Goal: Transaction & Acquisition: Purchase product/service

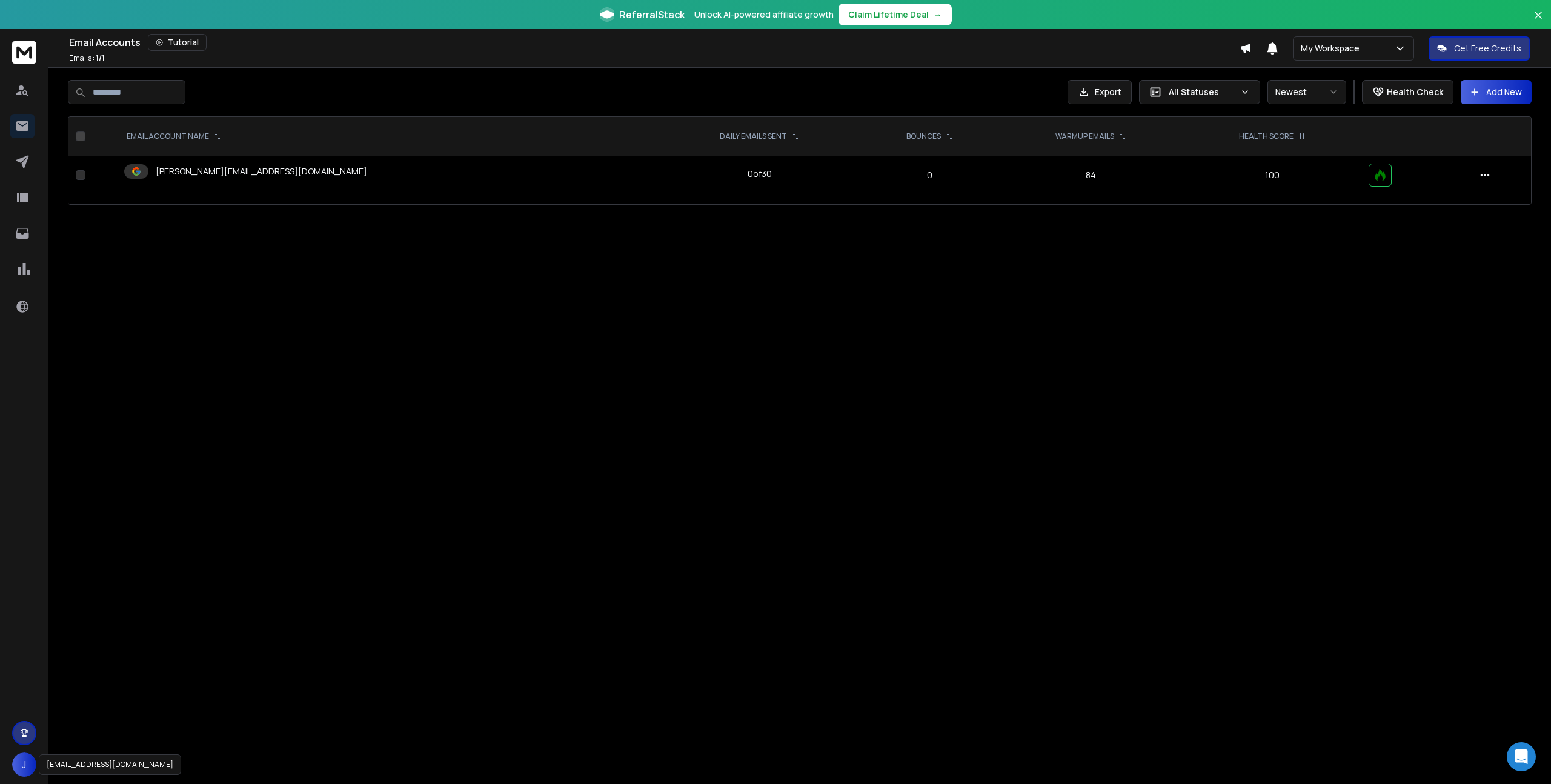
click at [24, 762] on span "J" at bounding box center [24, 764] width 24 height 24
click at [27, 238] on icon at bounding box center [22, 234] width 15 height 15
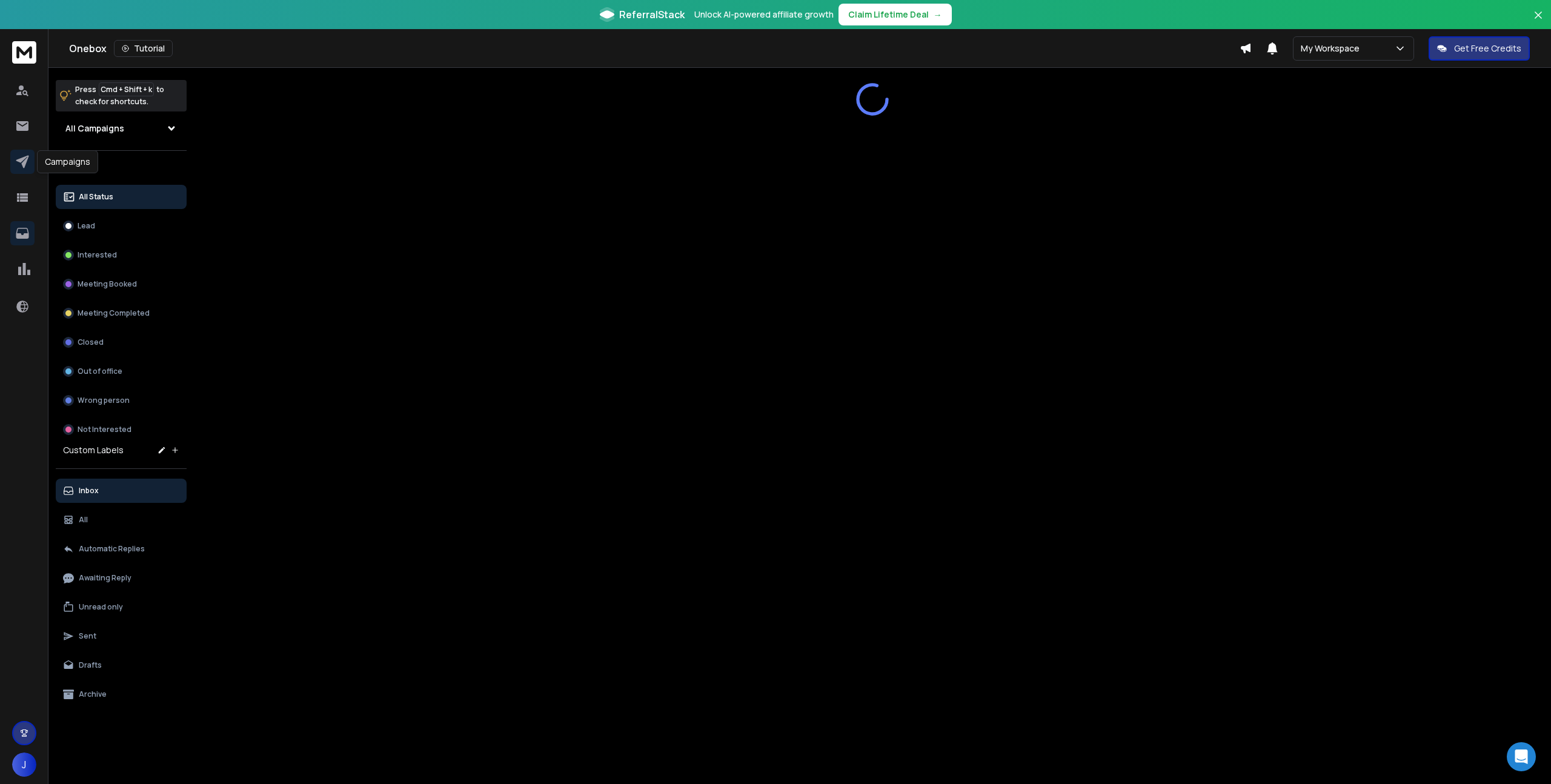
click at [19, 157] on icon at bounding box center [22, 162] width 15 height 15
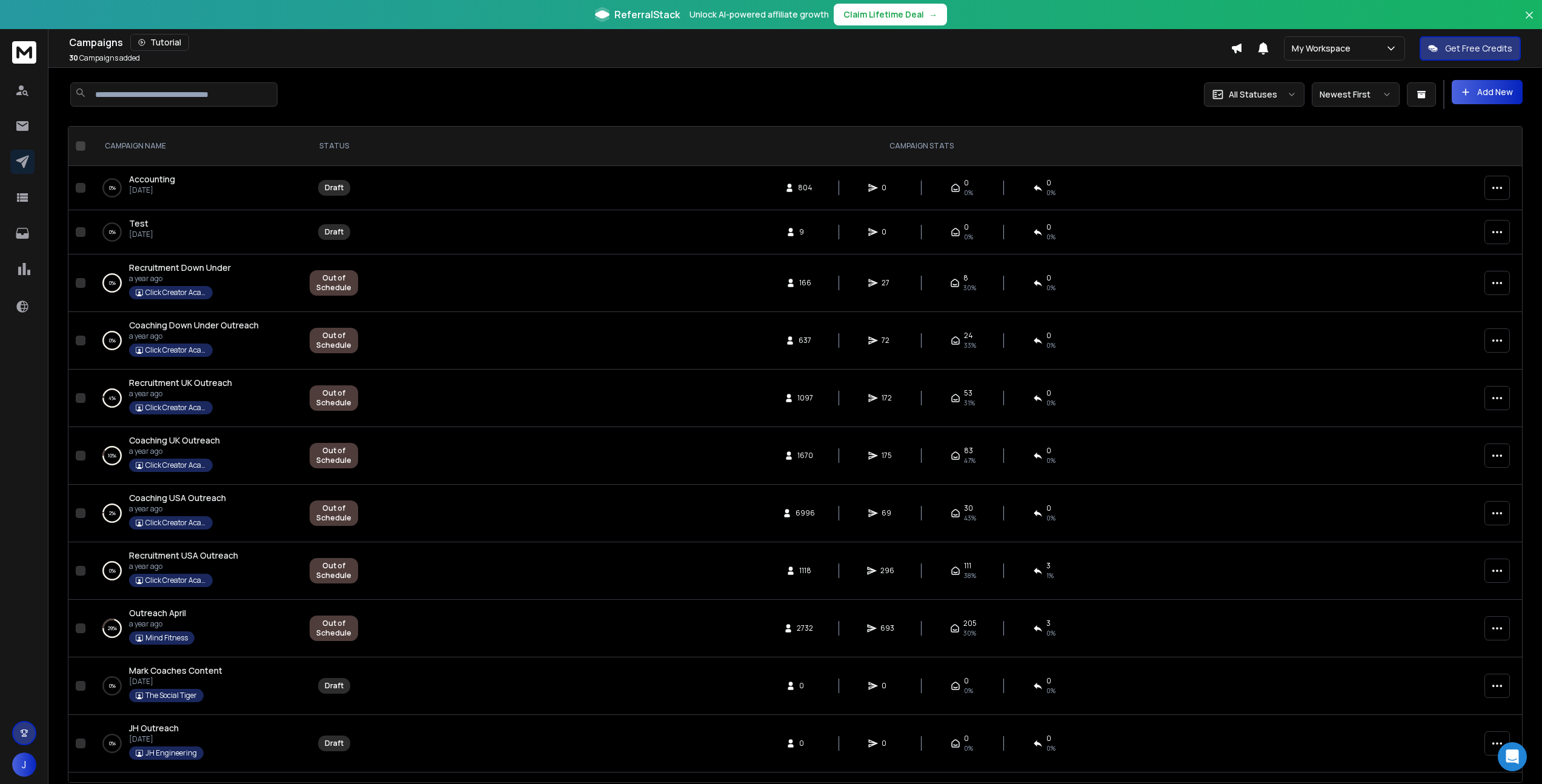
click at [1476, 94] on button "Add New" at bounding box center [1487, 92] width 71 height 24
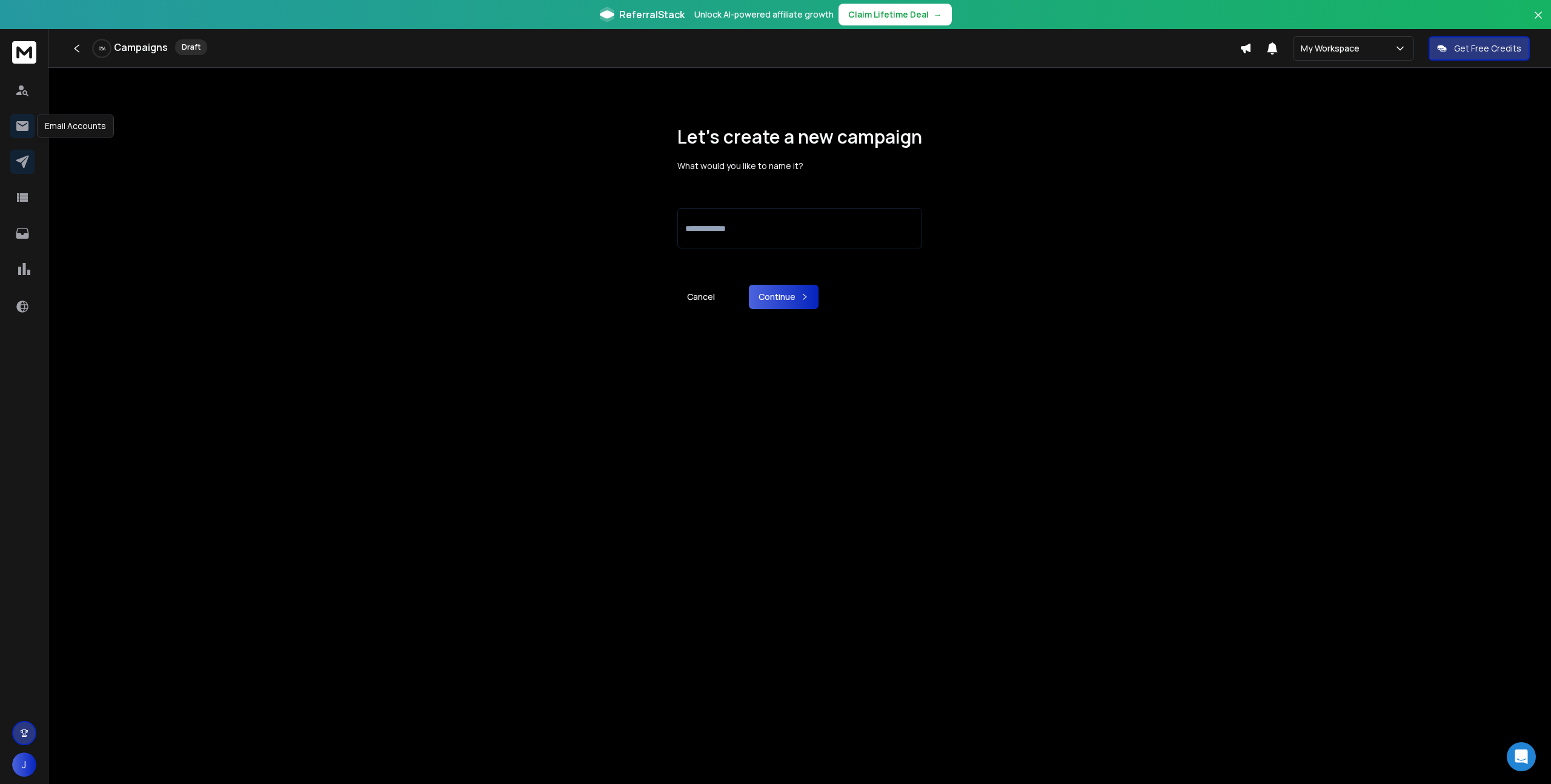
click at [30, 130] on link at bounding box center [22, 126] width 24 height 24
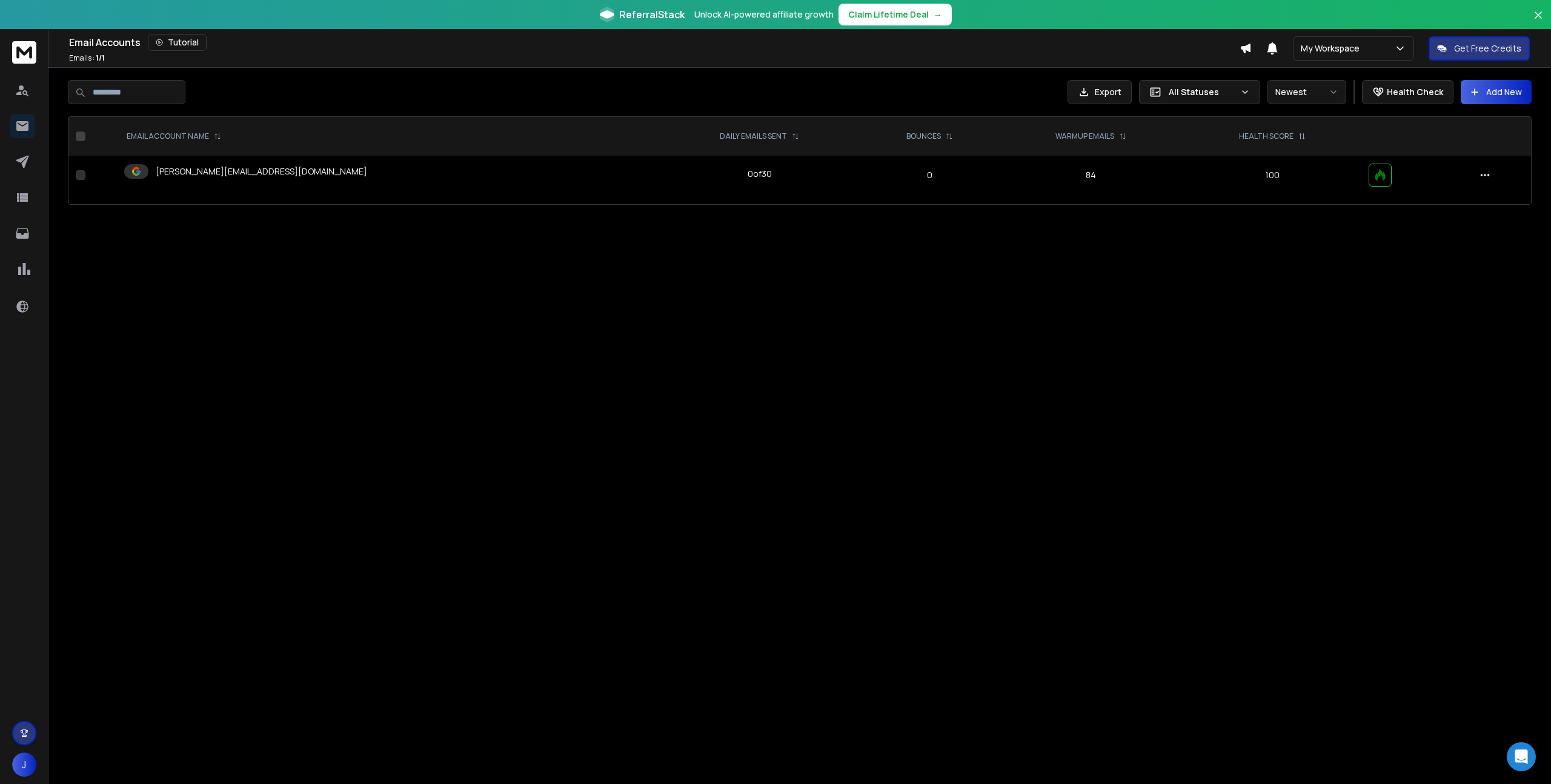
click at [1491, 90] on button "Add New" at bounding box center [1496, 92] width 71 height 24
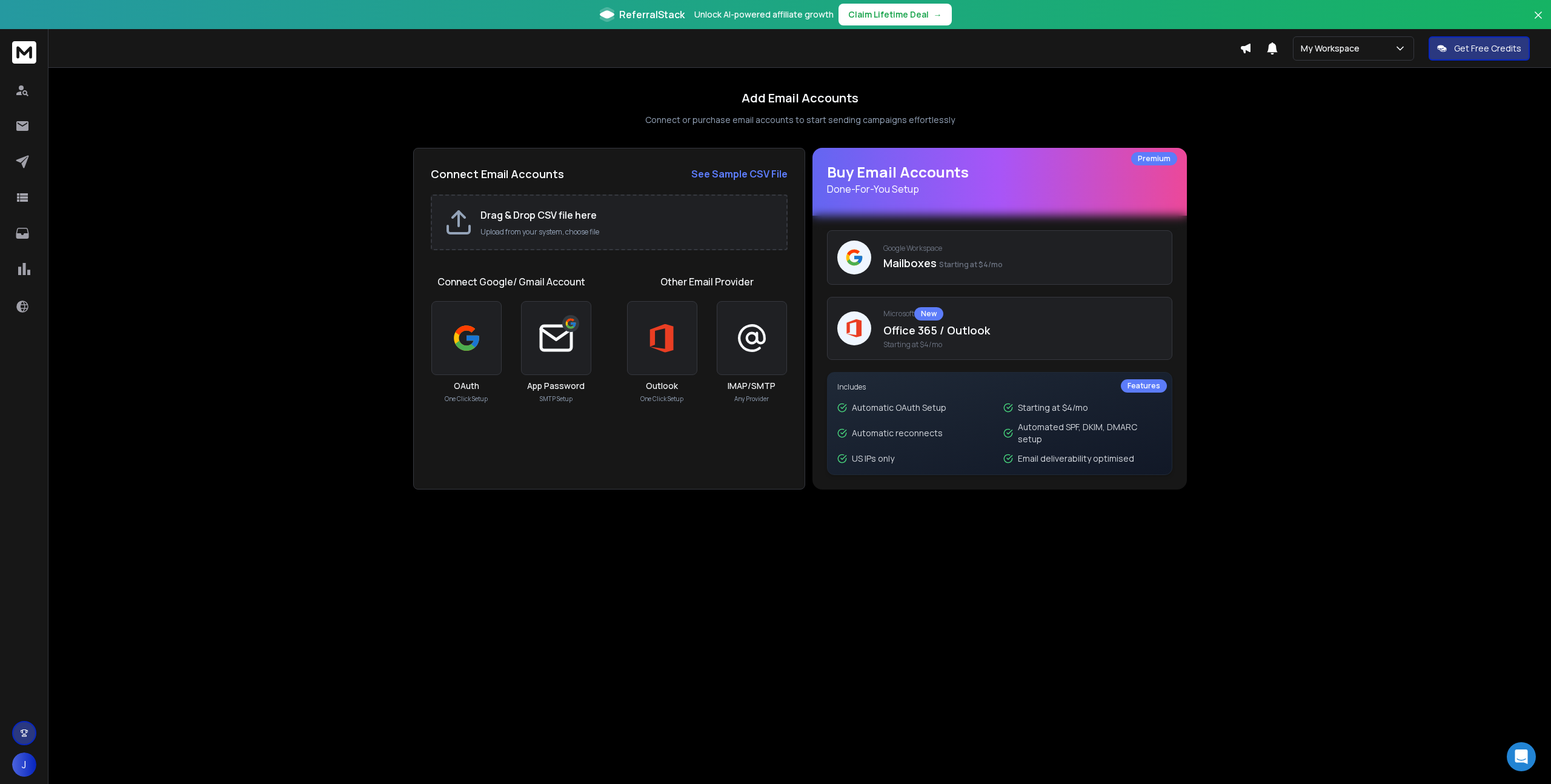
click at [1007, 256] on p "Mailboxes Starting at $4/mo" at bounding box center [1023, 263] width 279 height 17
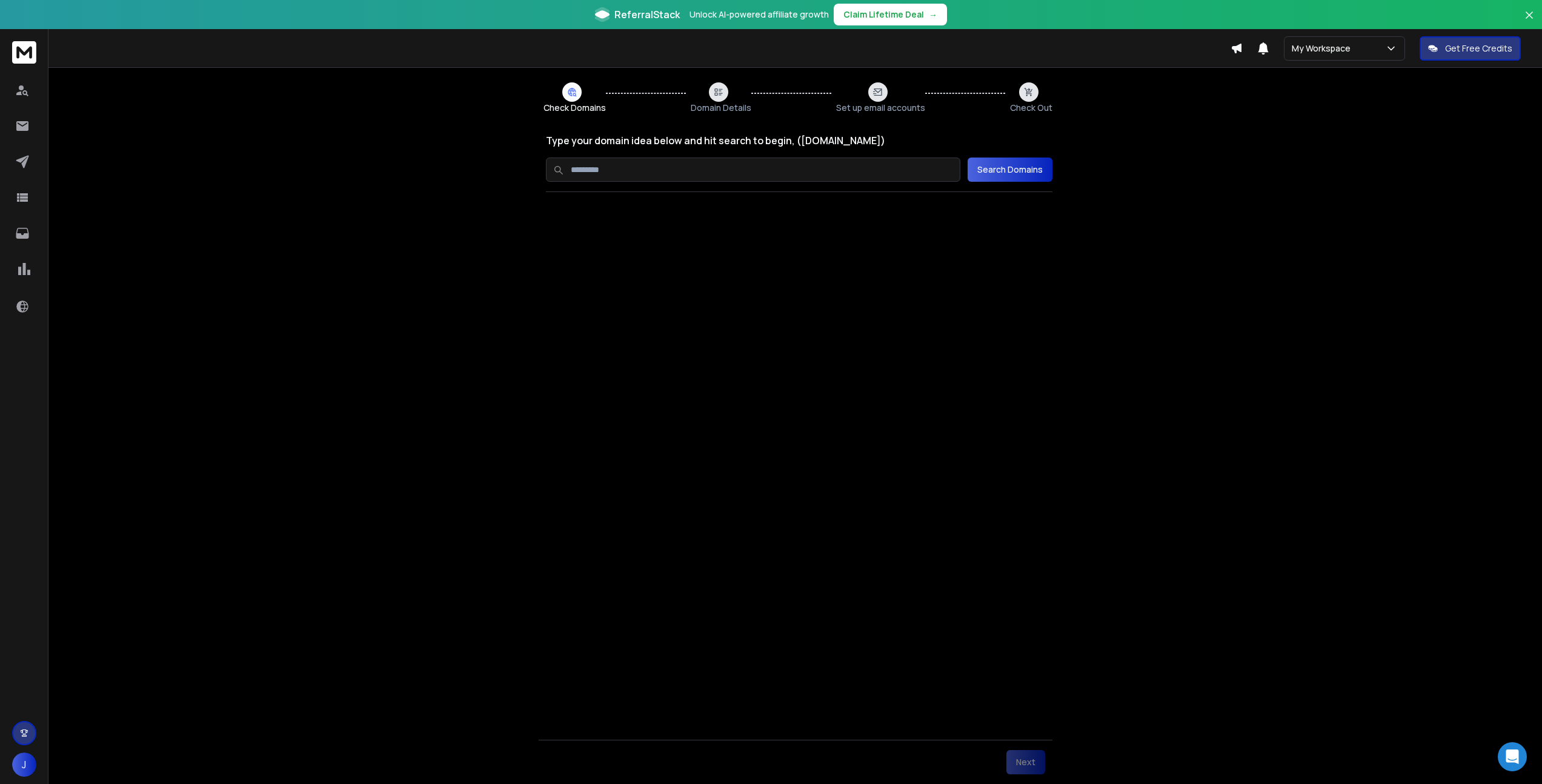
click at [803, 153] on div "Type your domain idea below and hit search to begin, ([DOMAIN_NAME]) Search Dom…" at bounding box center [795, 162] width 514 height 59
click at [802, 159] on input at bounding box center [753, 169] width 415 height 24
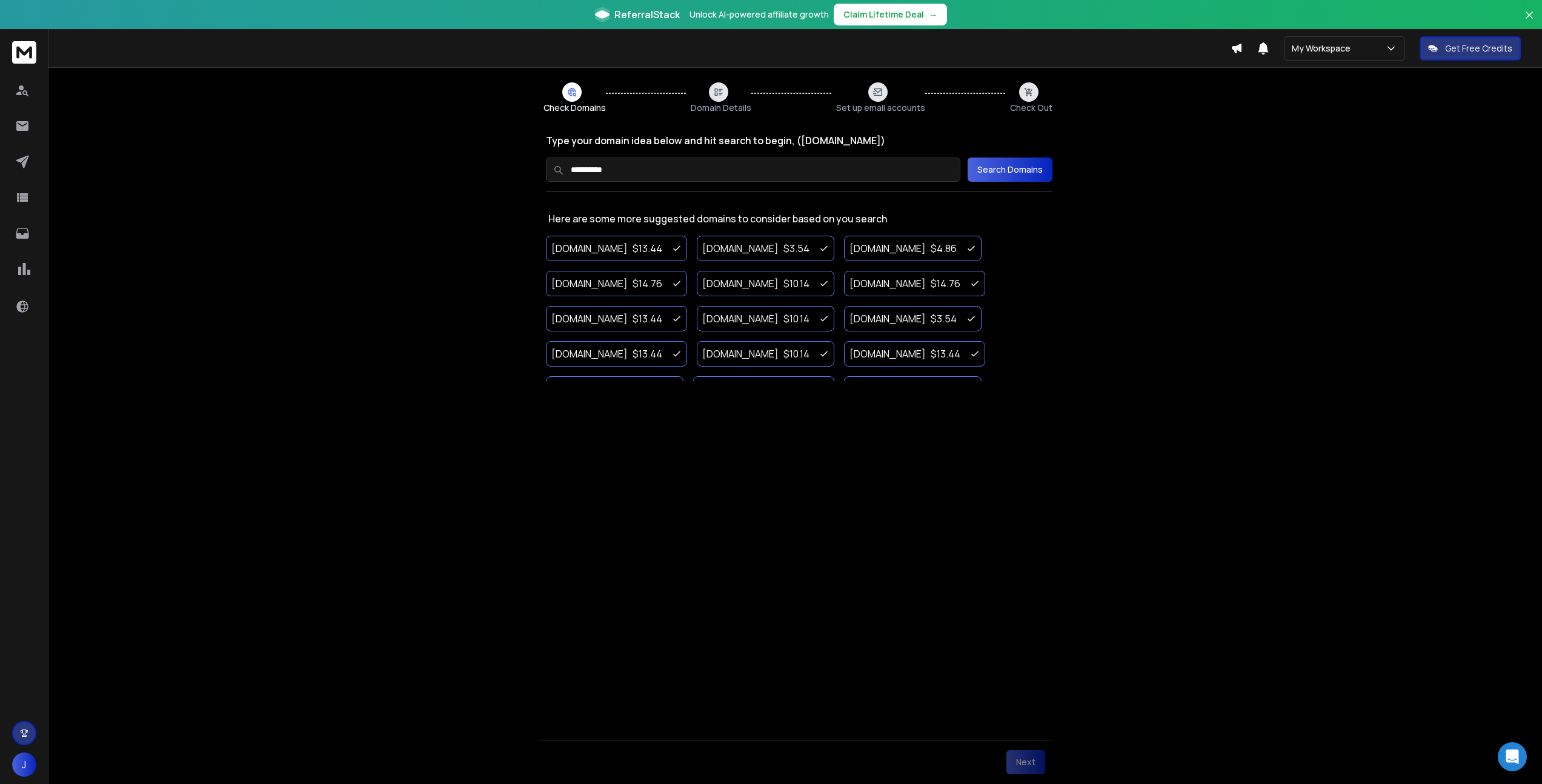
type input "**********"
click at [865, 316] on h3 "[DOMAIN_NAME]" at bounding box center [888, 319] width 76 height 15
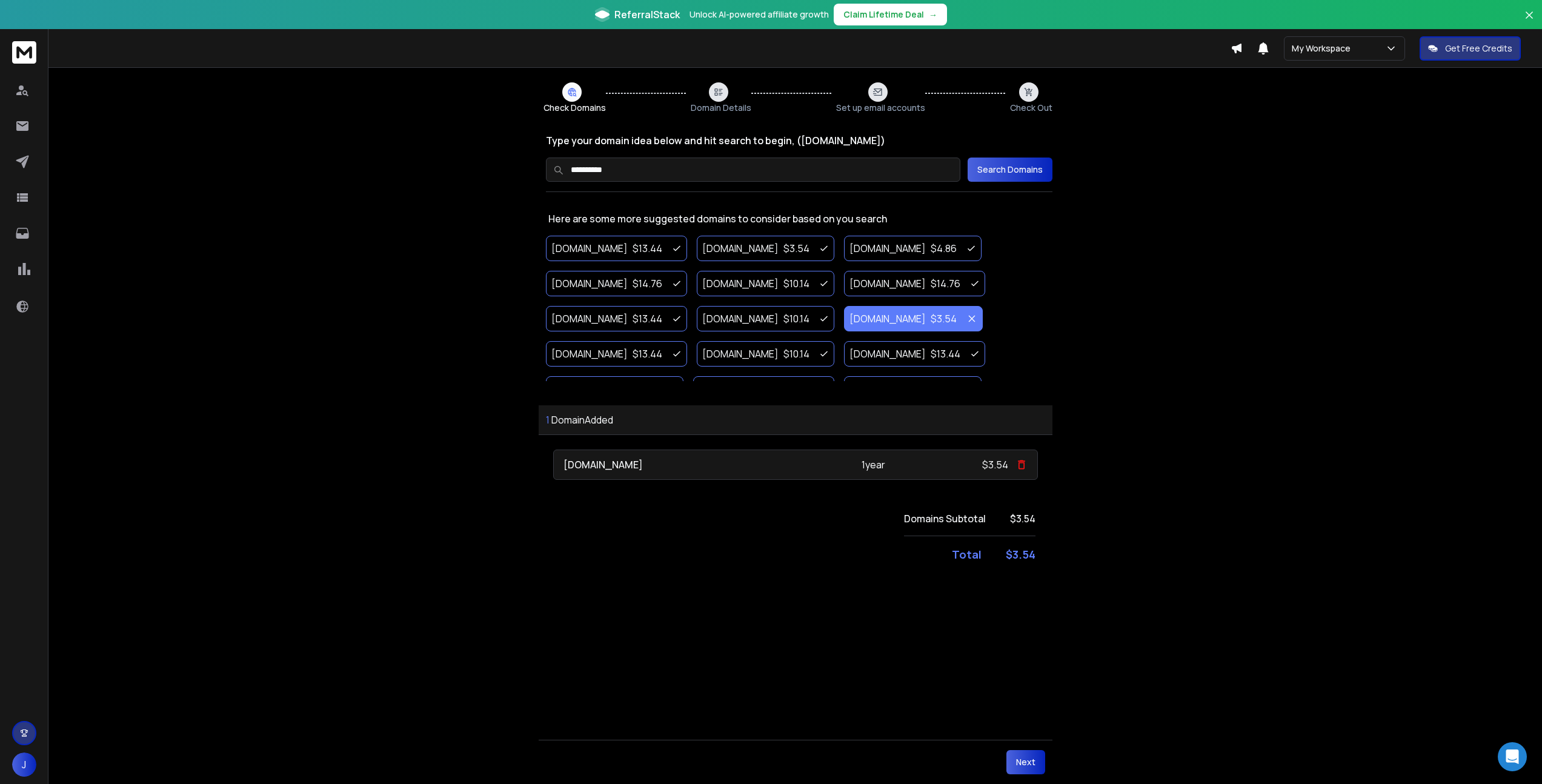
click at [1031, 758] on button "Next" at bounding box center [1025, 762] width 38 height 24
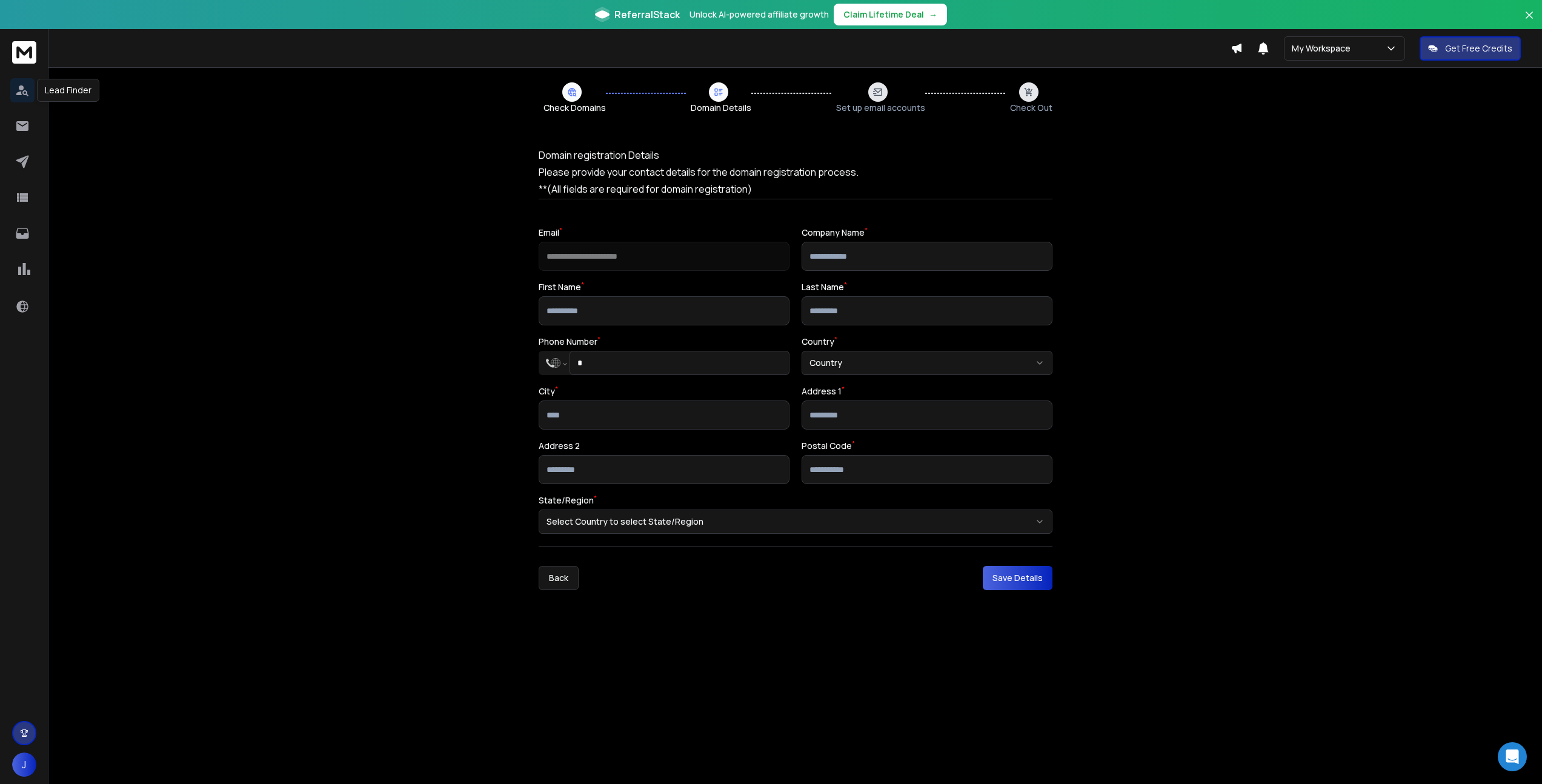
click at [19, 95] on icon at bounding box center [22, 93] width 12 height 6
